Goal: Task Accomplishment & Management: Manage account settings

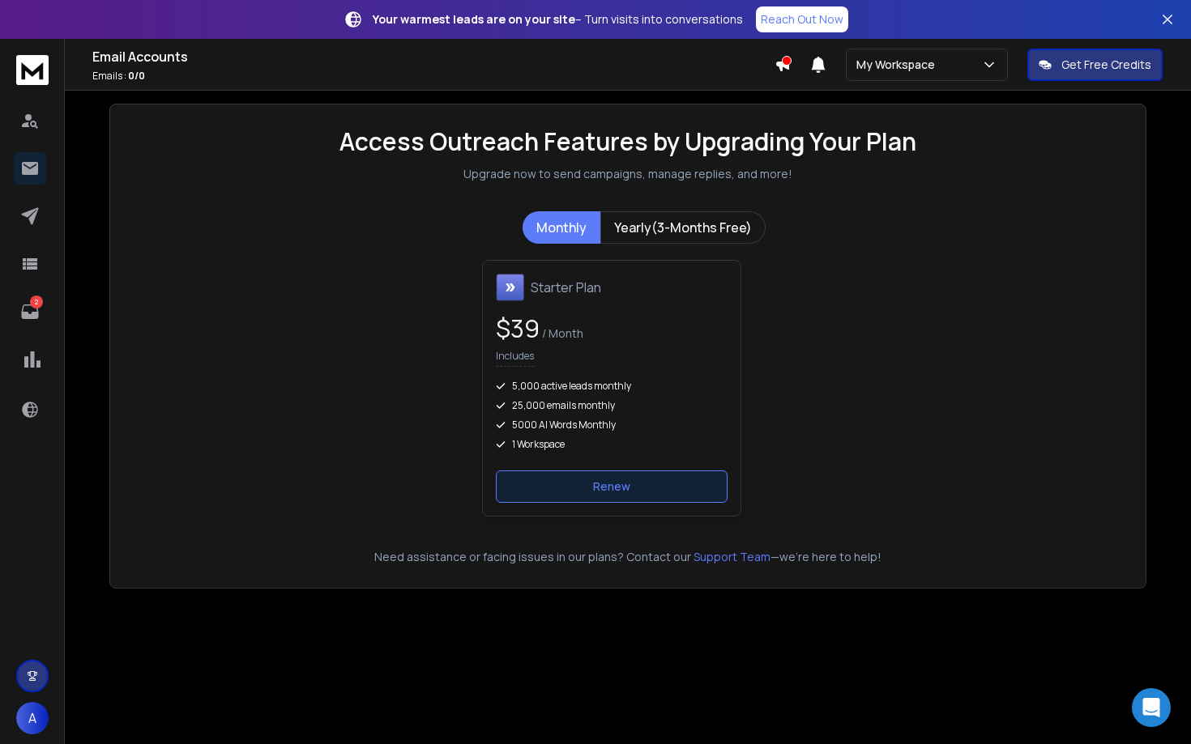
click at [530, 482] on button "Renew" at bounding box center [612, 487] width 232 height 32
click at [526, 501] on button "Renew" at bounding box center [612, 487] width 232 height 32
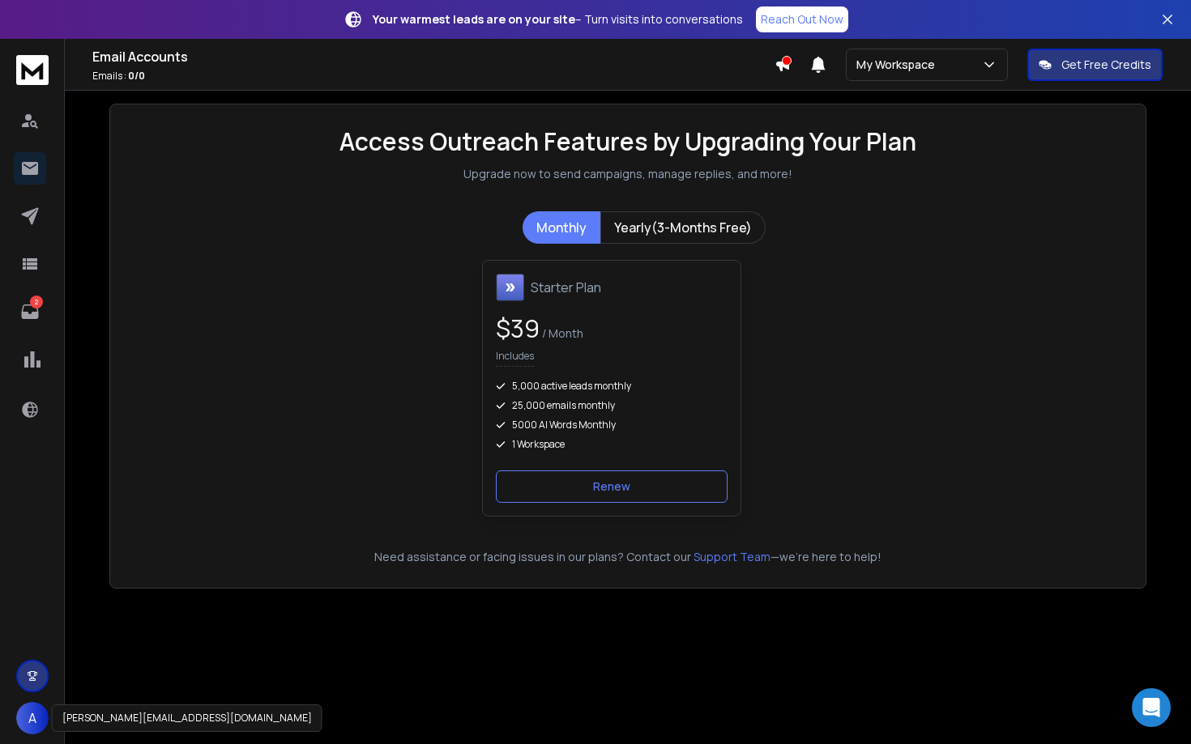
click at [16, 723] on span "A" at bounding box center [32, 718] width 32 height 32
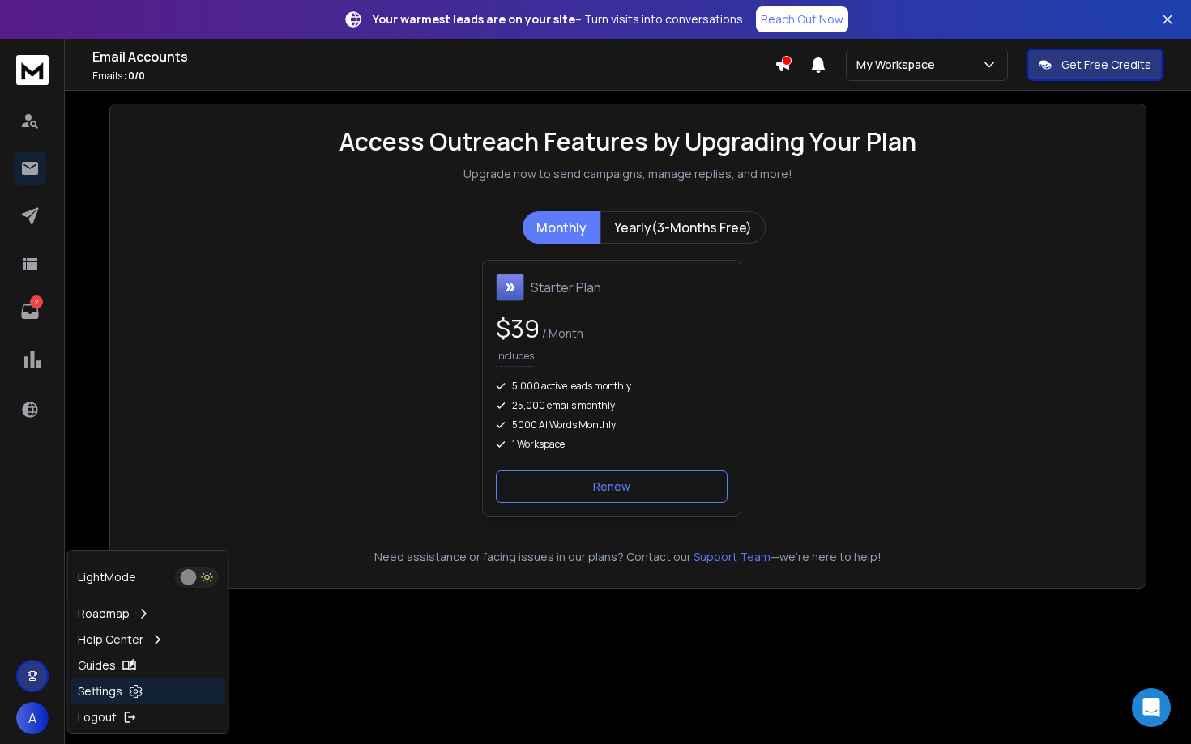
click at [98, 688] on p "Settings" at bounding box center [100, 692] width 45 height 16
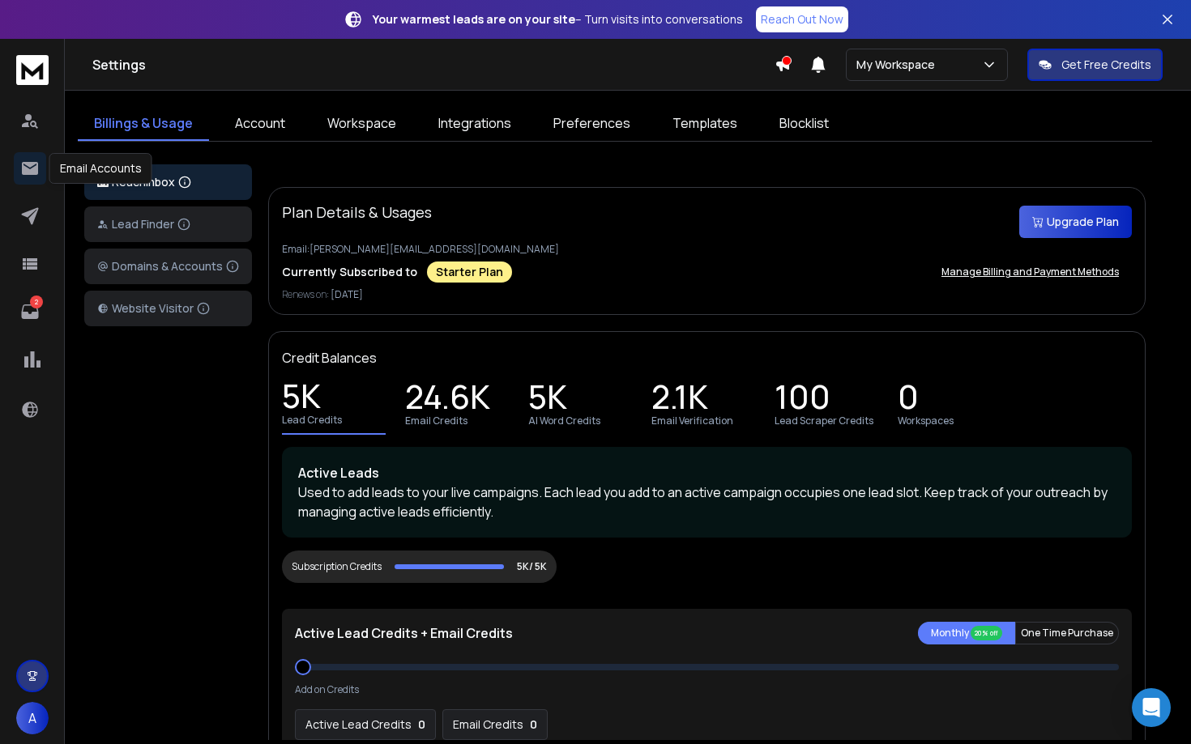
click at [39, 168] on link at bounding box center [30, 168] width 32 height 32
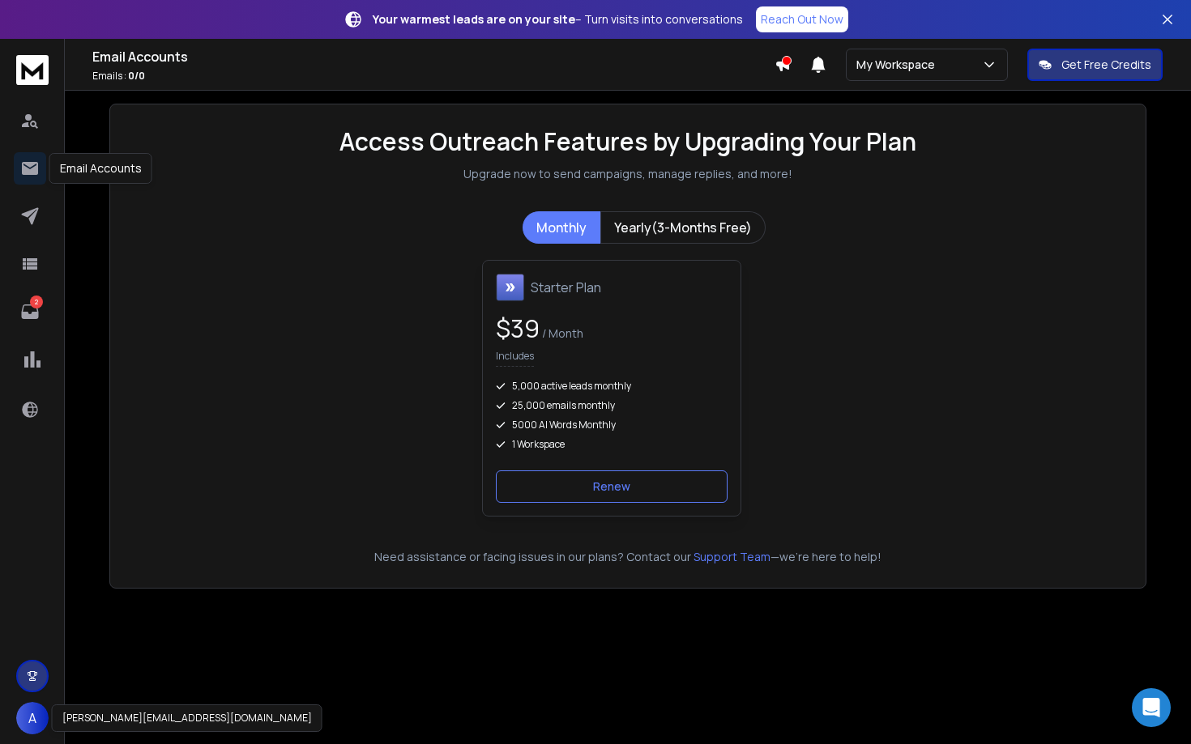
click at [25, 710] on span "A" at bounding box center [32, 718] width 32 height 32
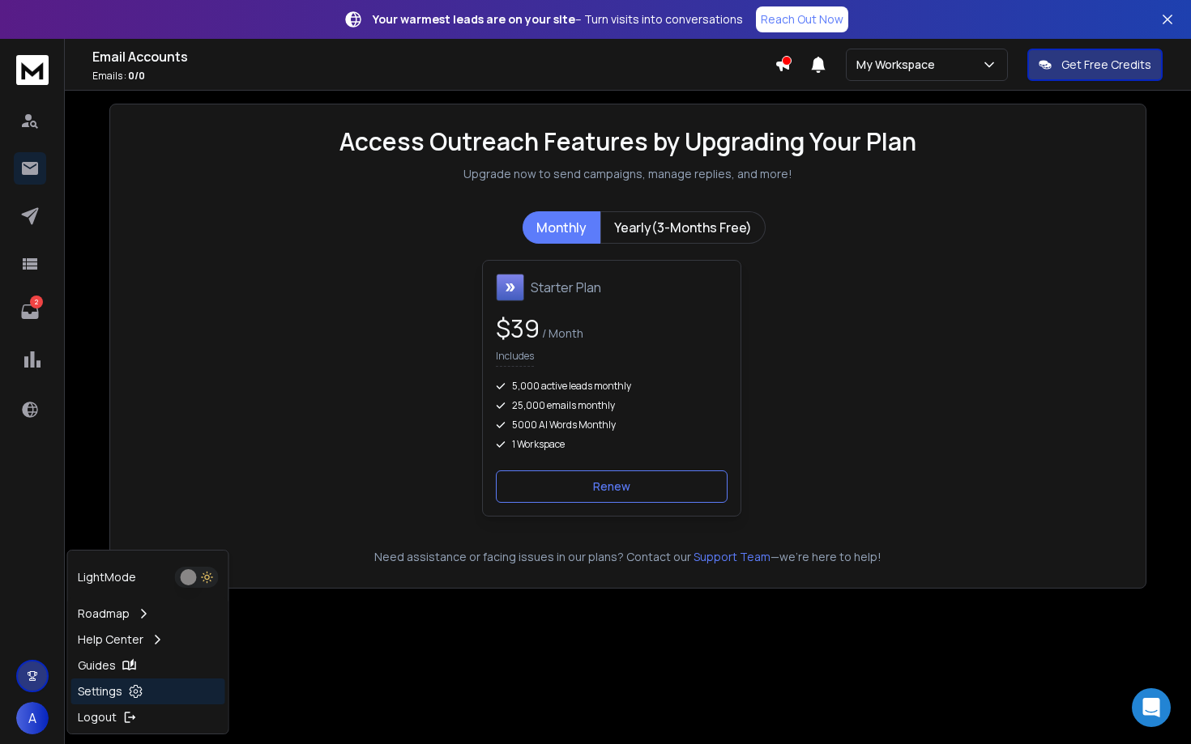
click at [119, 680] on div "Settings" at bounding box center [148, 692] width 154 height 26
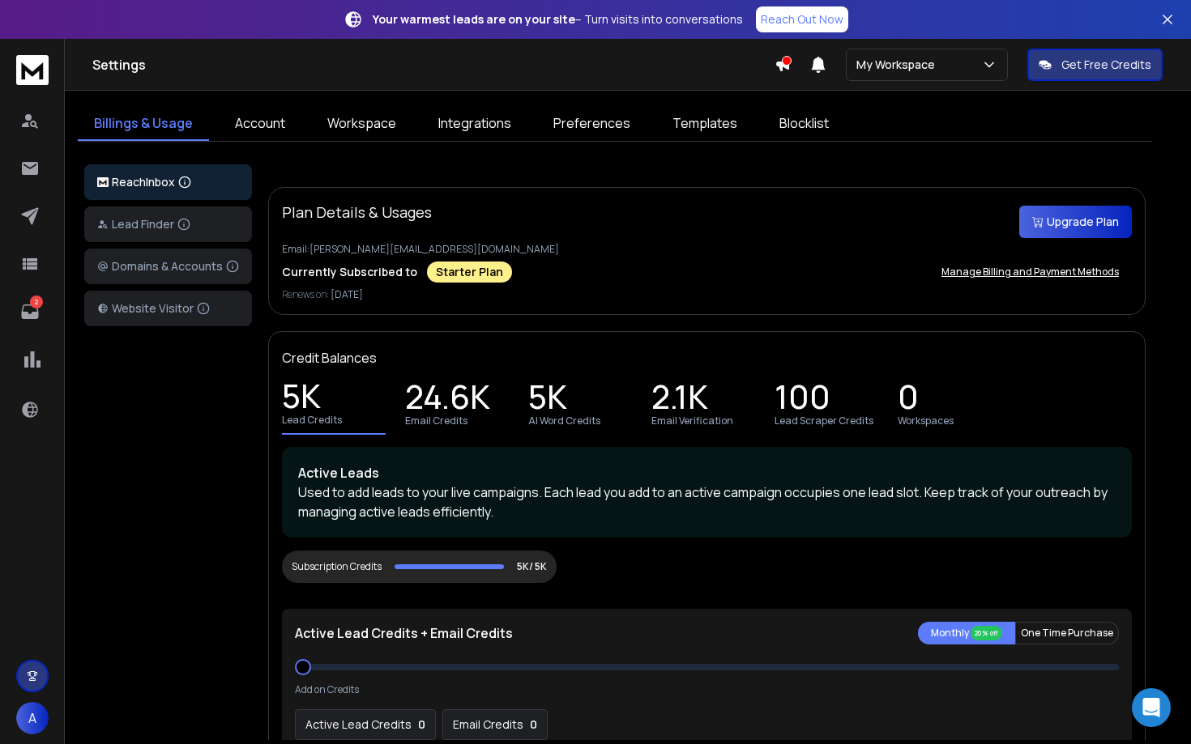
click at [373, 273] on p "Currently Subscribed to" at bounding box center [349, 272] width 135 height 16
click at [431, 192] on div "Plan Details & Usages Upgrade Plan Email: [PERSON_NAME][EMAIL_ADDRESS][DOMAIN_N…" at bounding box center [706, 251] width 877 height 128
click at [343, 264] on p "Currently Subscribed to" at bounding box center [349, 272] width 135 height 16
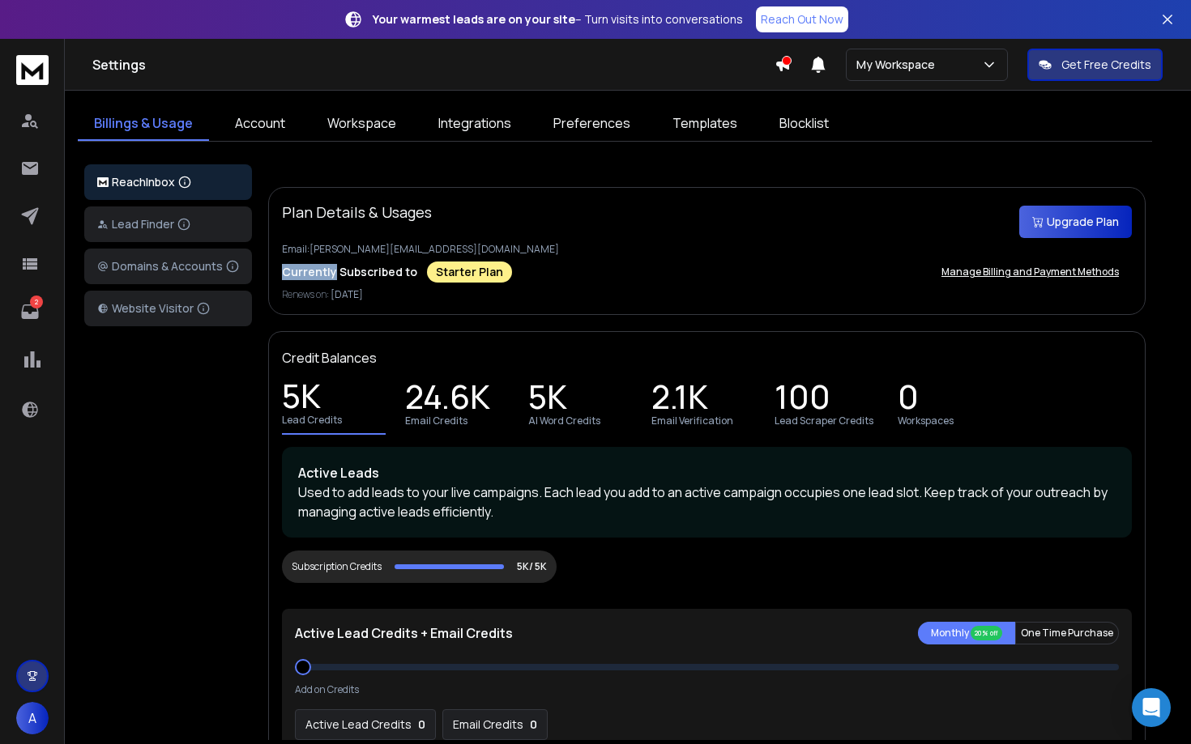
click at [352, 274] on p "Currently Subscribed to" at bounding box center [349, 272] width 135 height 16
drag, startPoint x: 413, startPoint y: 268, endPoint x: 265, endPoint y: 265, distance: 148.3
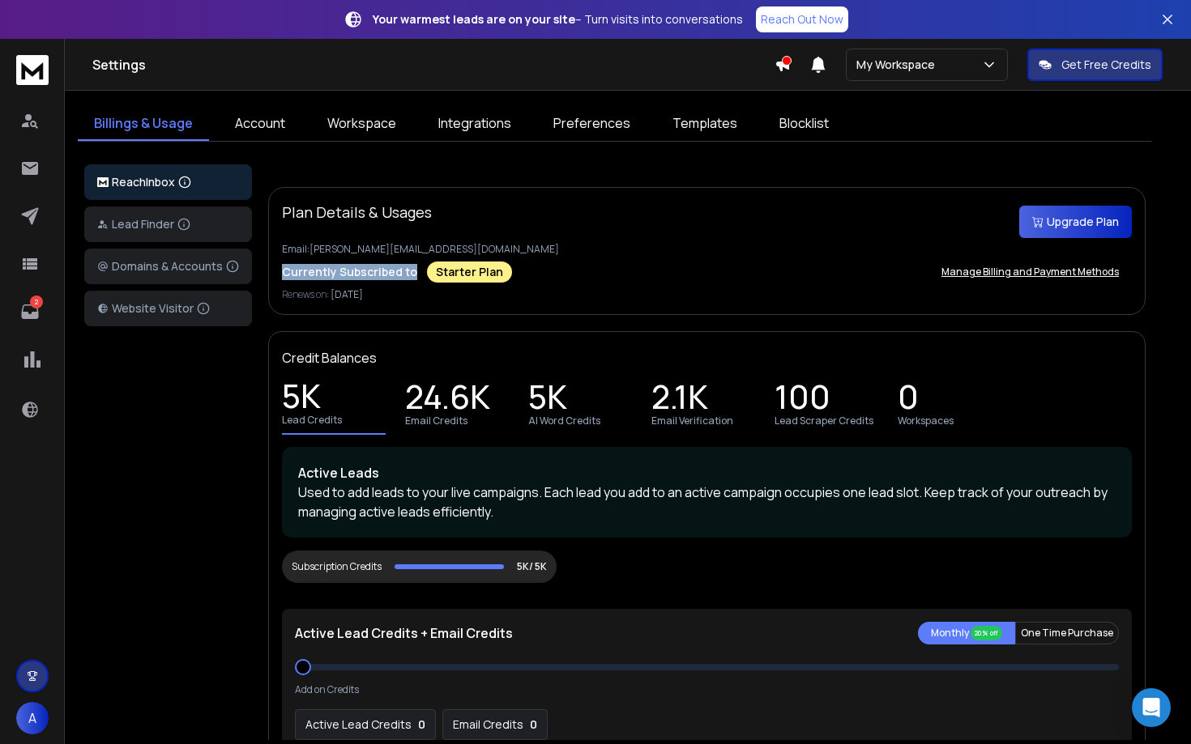
click at [265, 266] on div "ReachInbox Lead Finder Domains & Accounts Website Visitor Plan Details & Usages…" at bounding box center [614, 445] width 1061 height 563
click at [284, 280] on div "Currently Subscribed to Starter Plan" at bounding box center [600, 272] width 637 height 32
